Goal: Navigation & Orientation: Find specific page/section

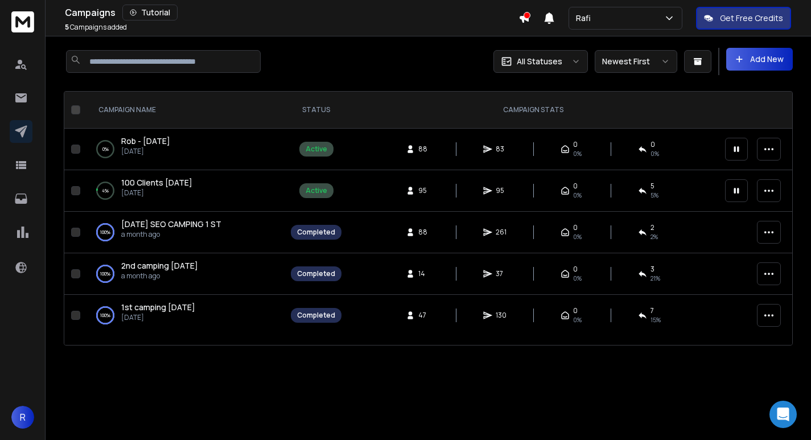
click at [318, 51] on div at bounding box center [246, 61] width 365 height 27
click at [19, 198] on icon at bounding box center [21, 199] width 14 height 14
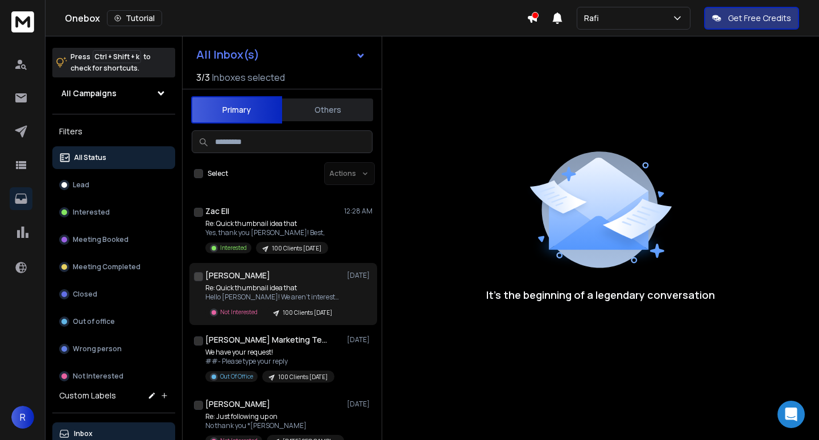
click at [257, 295] on p "Hello [PERSON_NAME]! We aren't interested." at bounding box center [273, 296] width 137 height 9
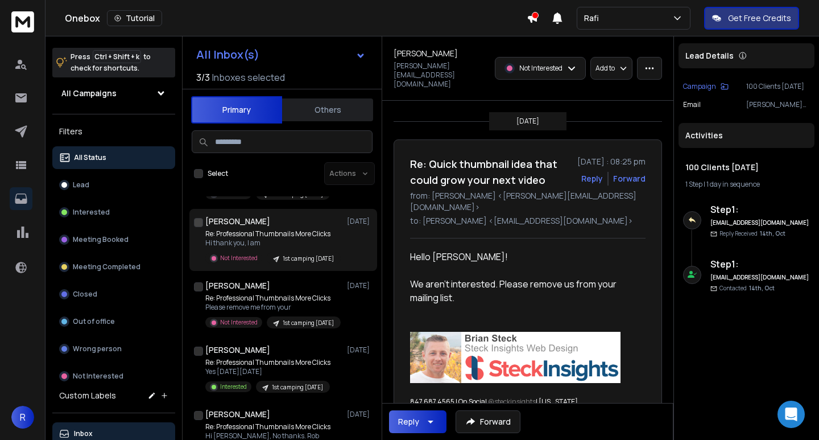
scroll to position [569, 0]
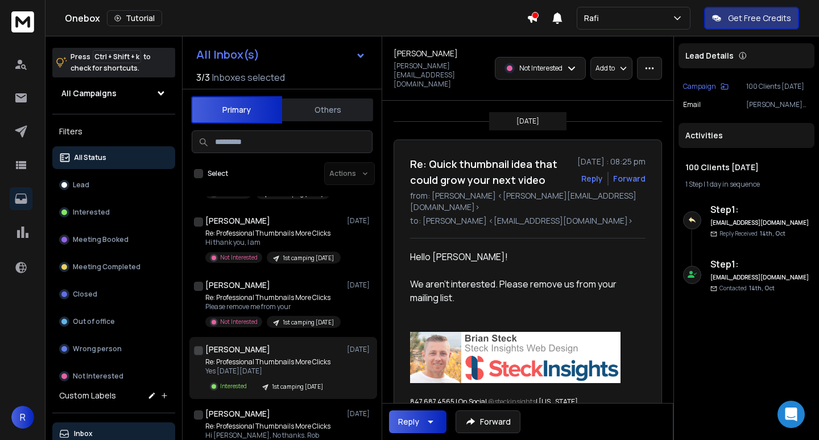
click at [310, 361] on p "Re: Professional Thumbnails More Clicks" at bounding box center [267, 361] width 125 height 9
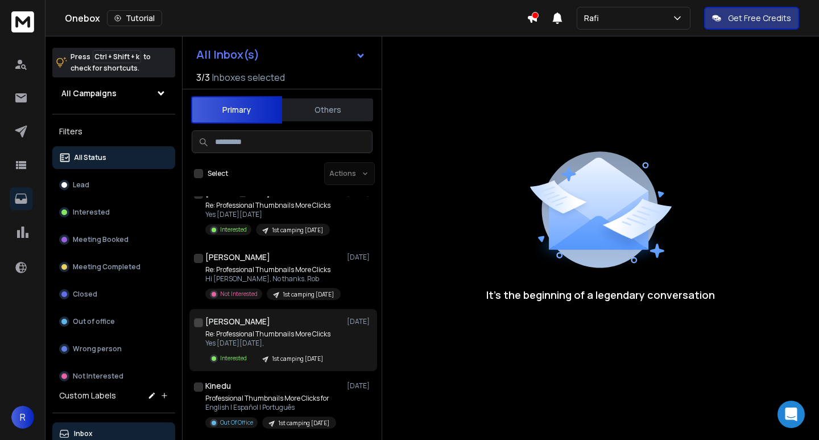
click at [272, 324] on div "[PERSON_NAME] Bubble [DATE] Re: Professional Thumbnails More Clicks Yes [DATE][…" at bounding box center [283, 340] width 188 height 62
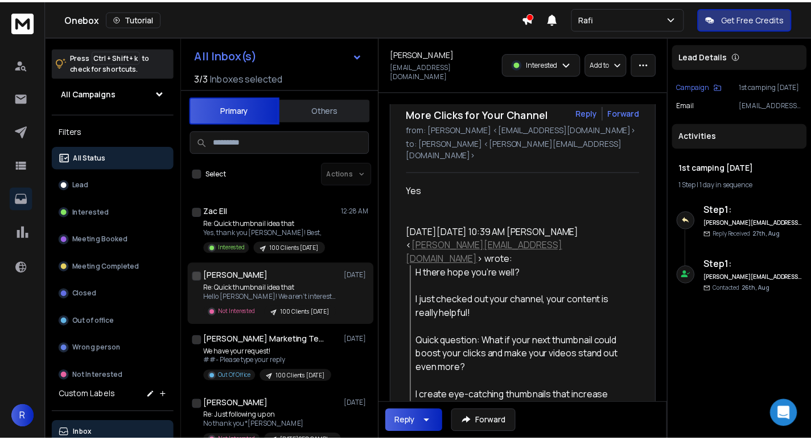
scroll to position [0, 0]
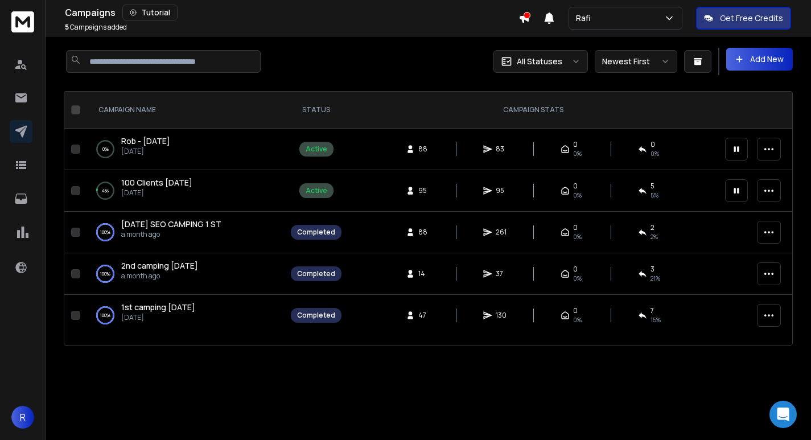
click at [385, 56] on div at bounding box center [246, 61] width 365 height 27
